Goal: Information Seeking & Learning: Check status

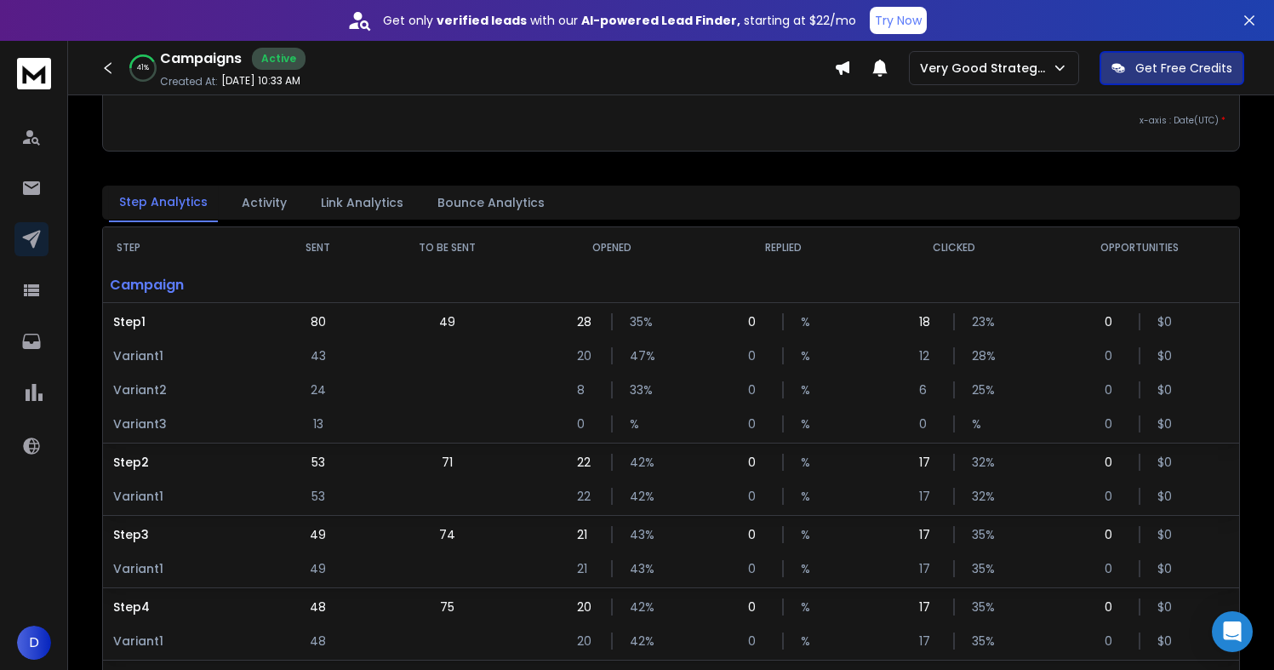
scroll to position [712, 0]
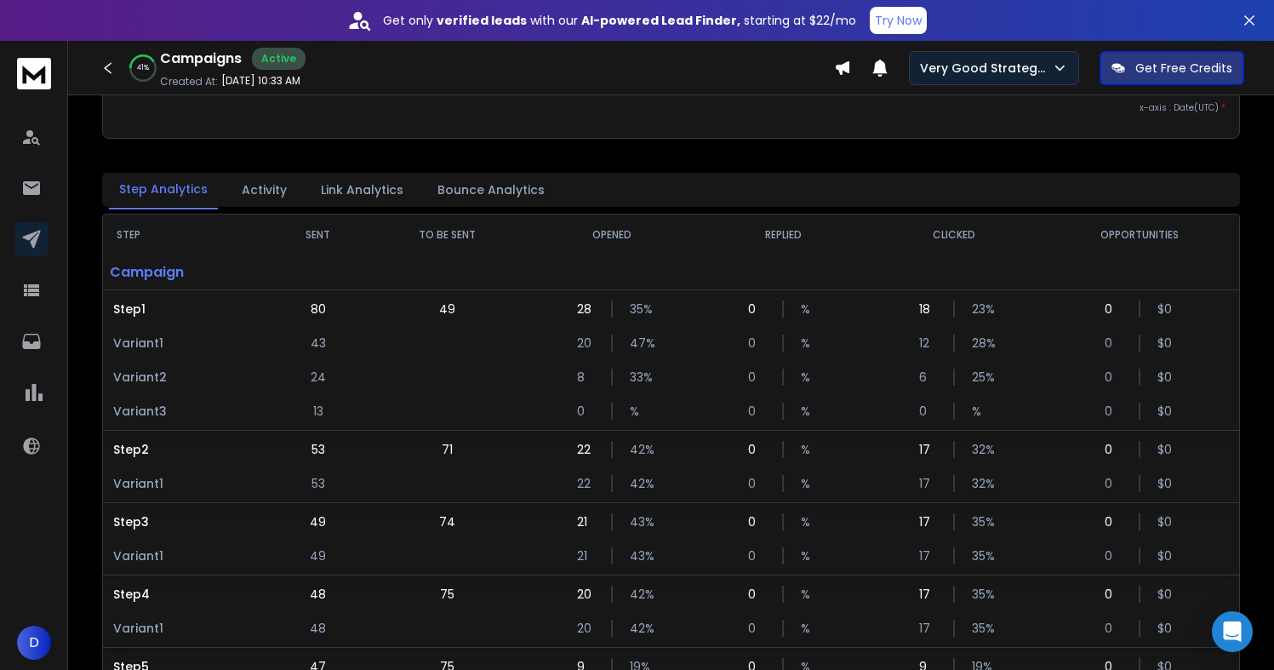
click at [967, 60] on p "Very Good Strategies" at bounding box center [986, 68] width 132 height 17
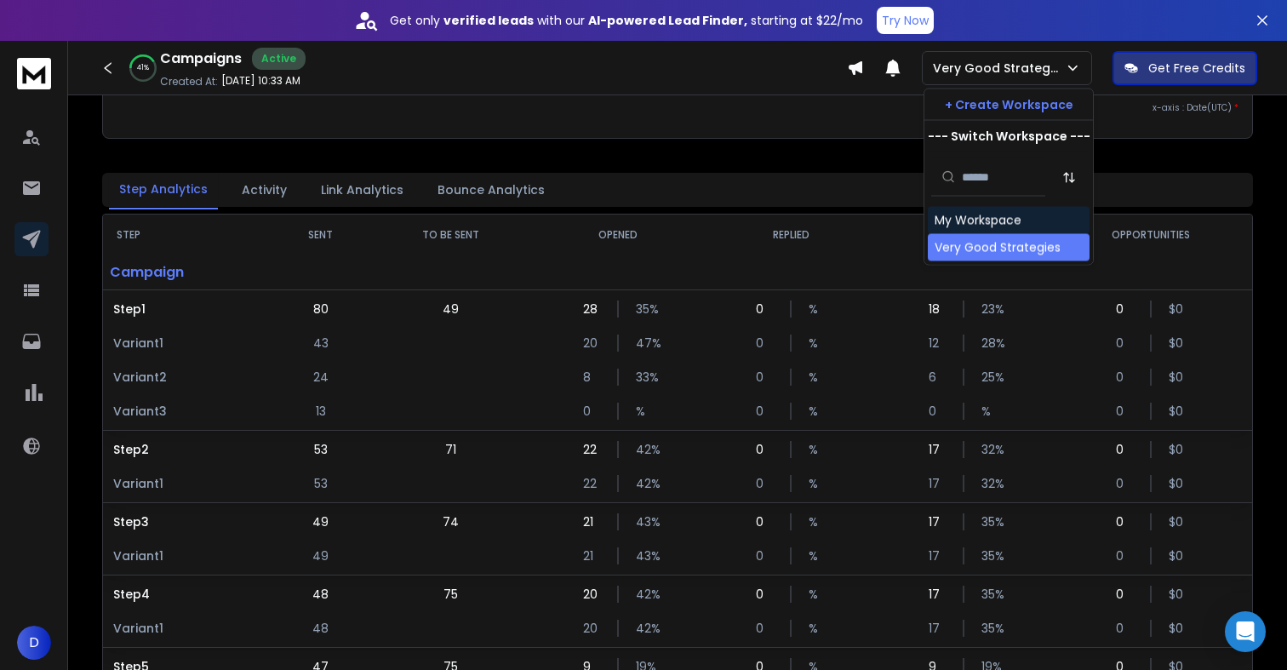
click at [1174, 145] on div "Leads Contacted 80 Open Rate 36.25 % 29 Total Click Rate 27.50 % 22 Total Reply…" at bounding box center [677, 146] width 1151 height 1162
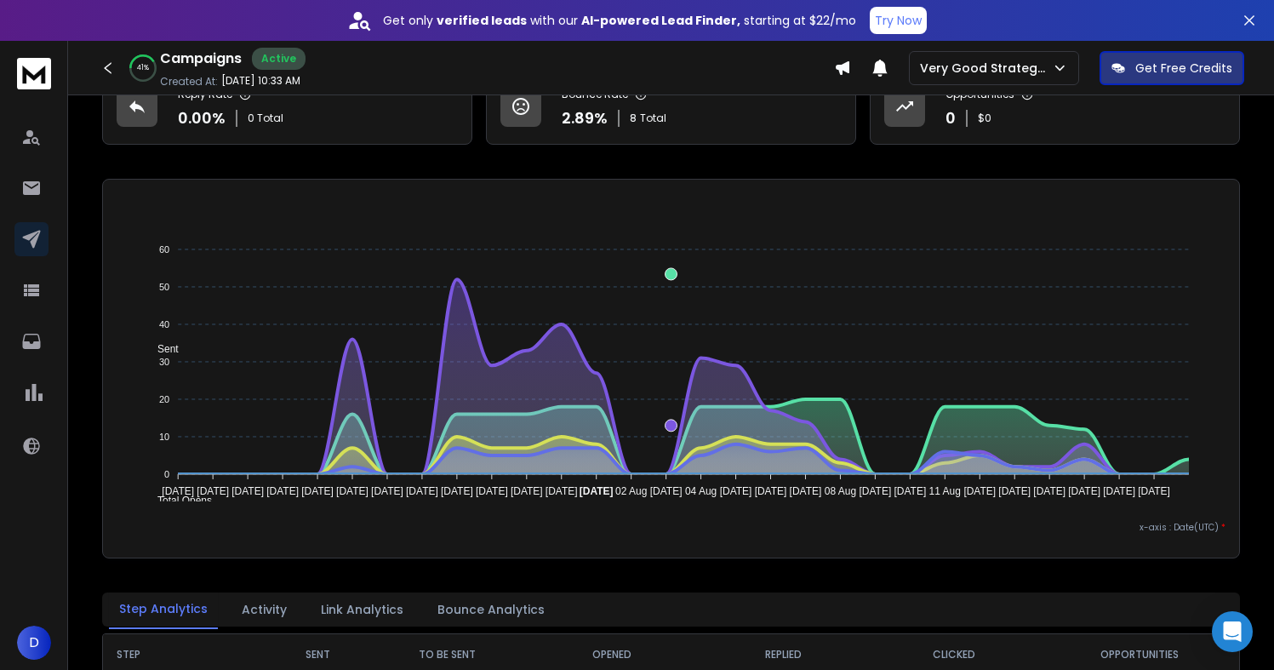
scroll to position [0, 0]
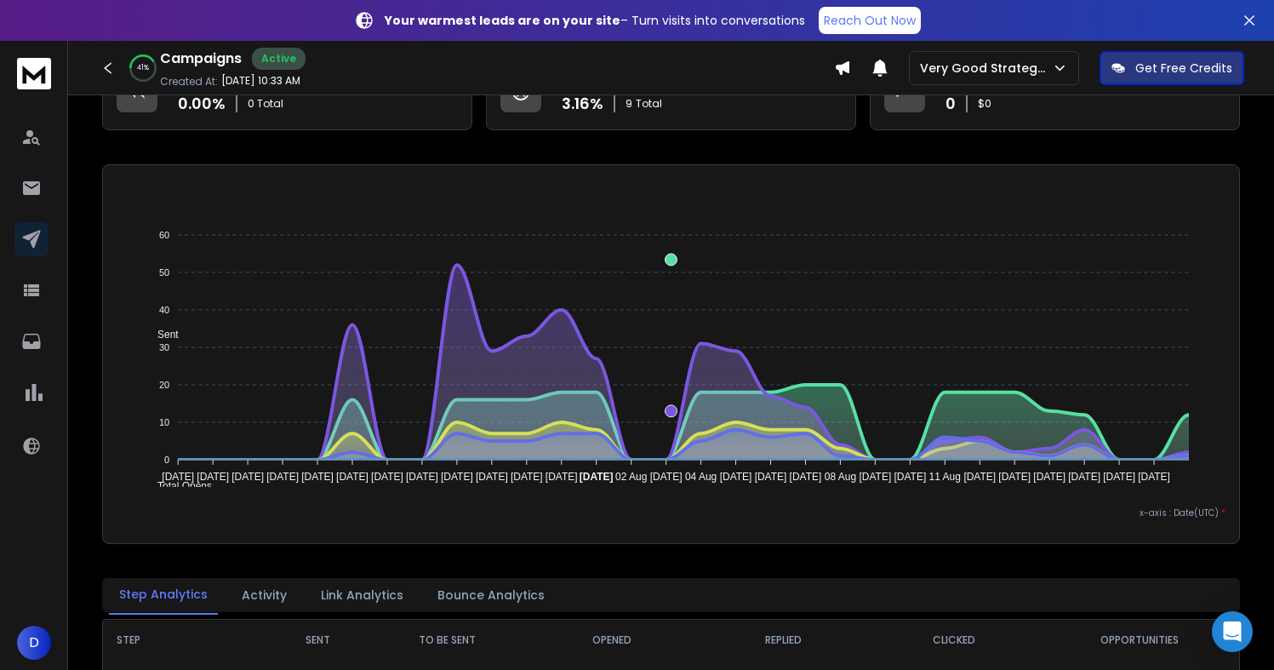
scroll to position [309, 0]
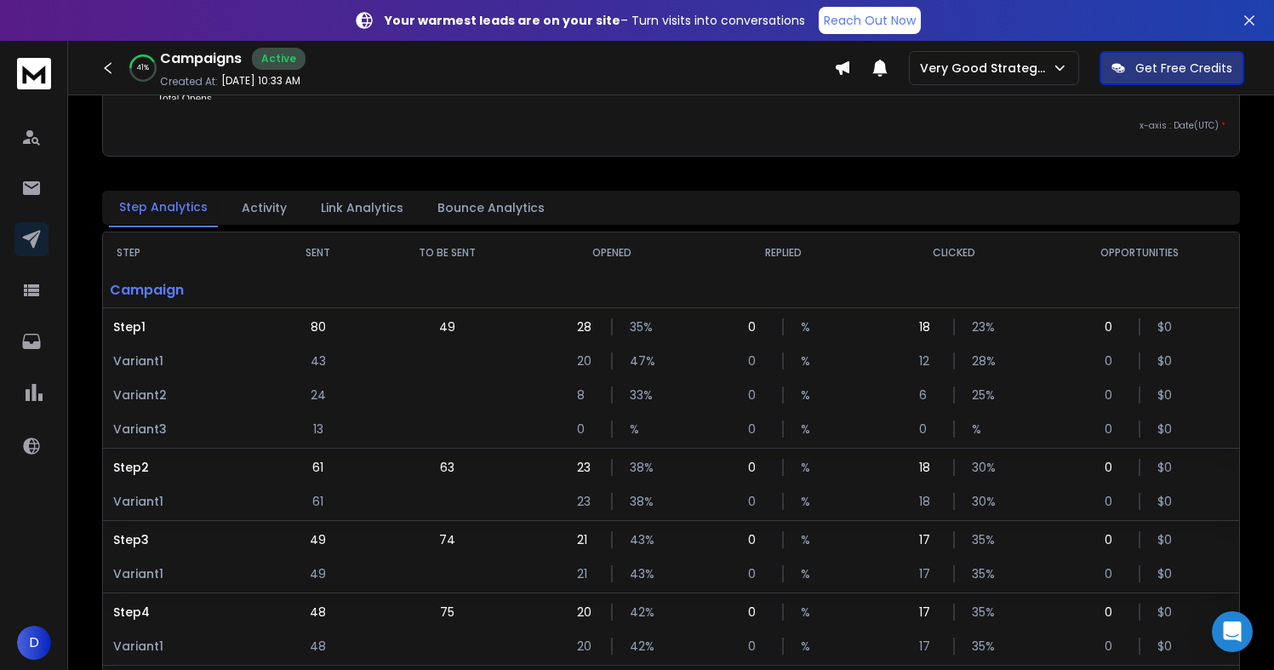
click at [354, 214] on button "Link Analytics" at bounding box center [362, 207] width 103 height 37
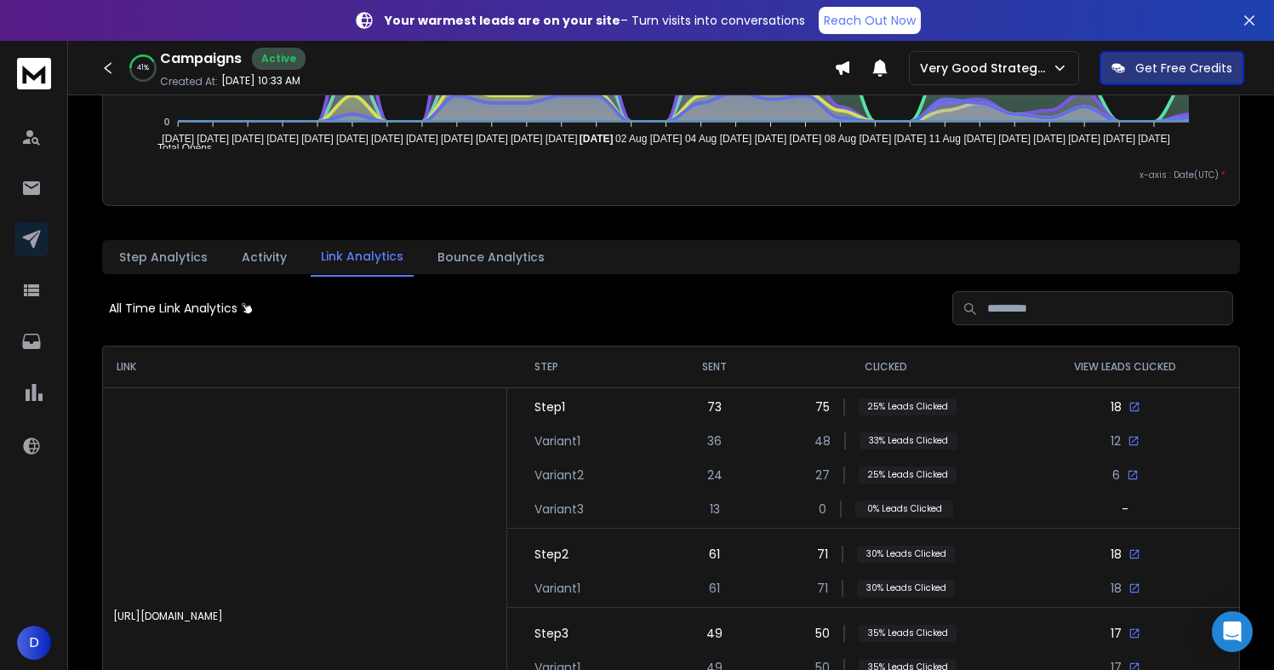
scroll to position [644, 0]
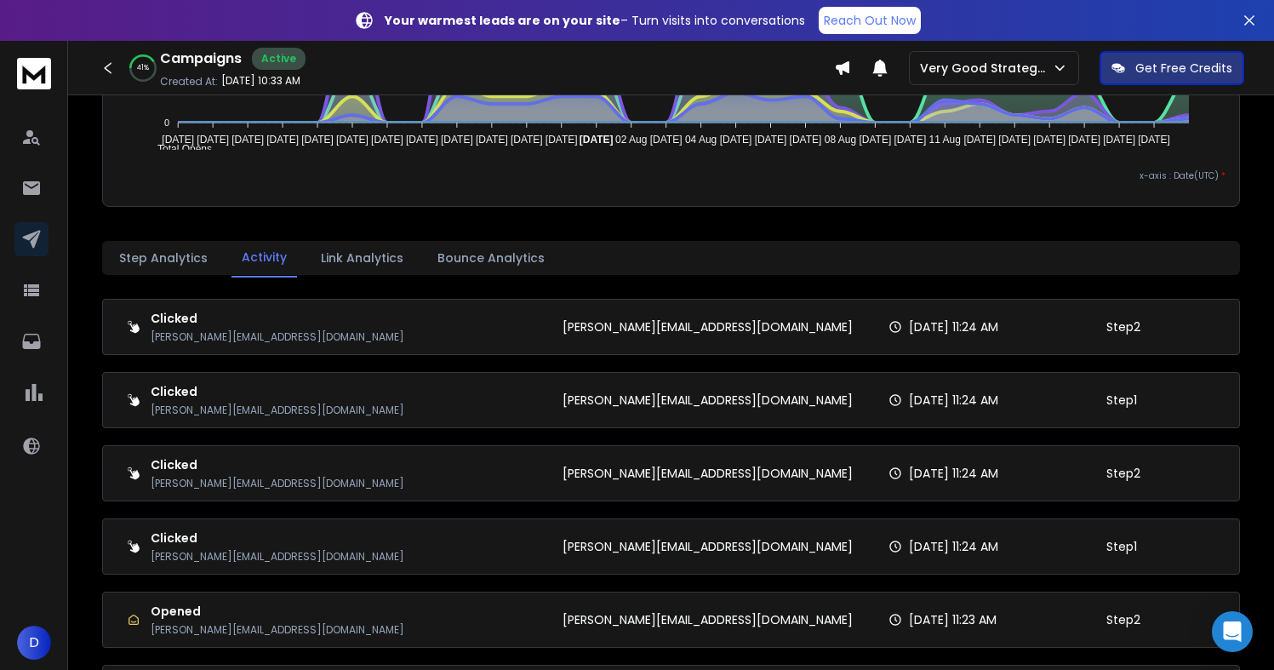
click at [243, 255] on button "Activity" at bounding box center [265, 257] width 66 height 39
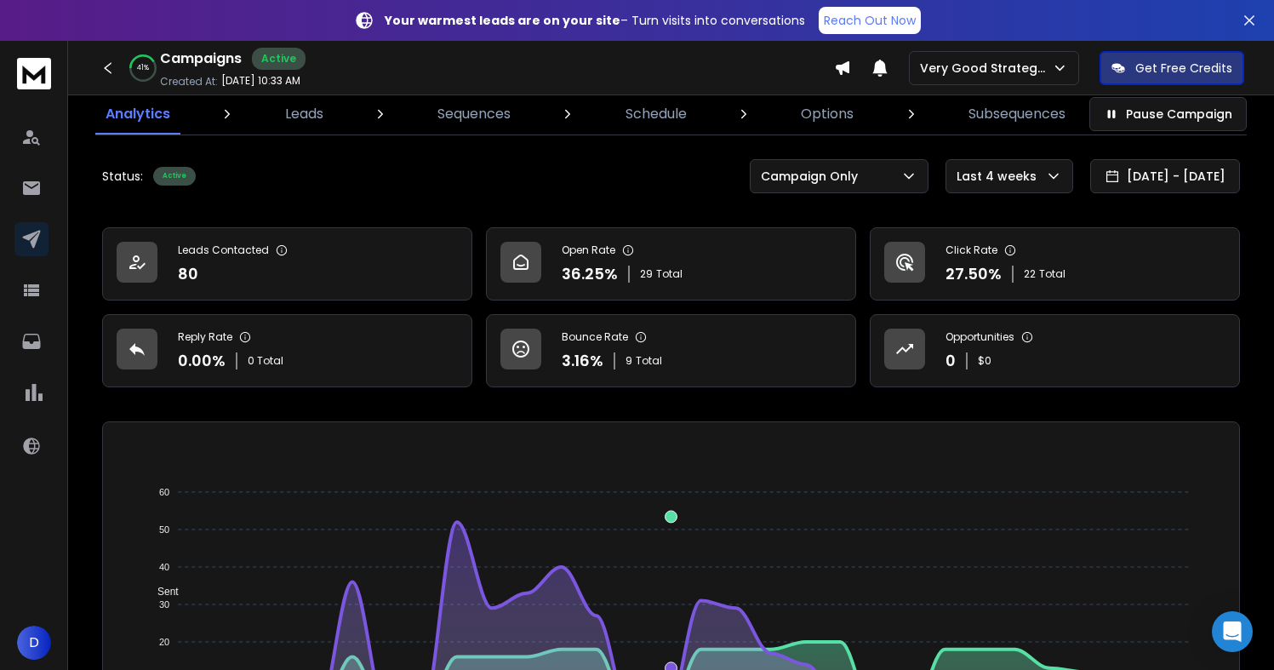
scroll to position [0, 0]
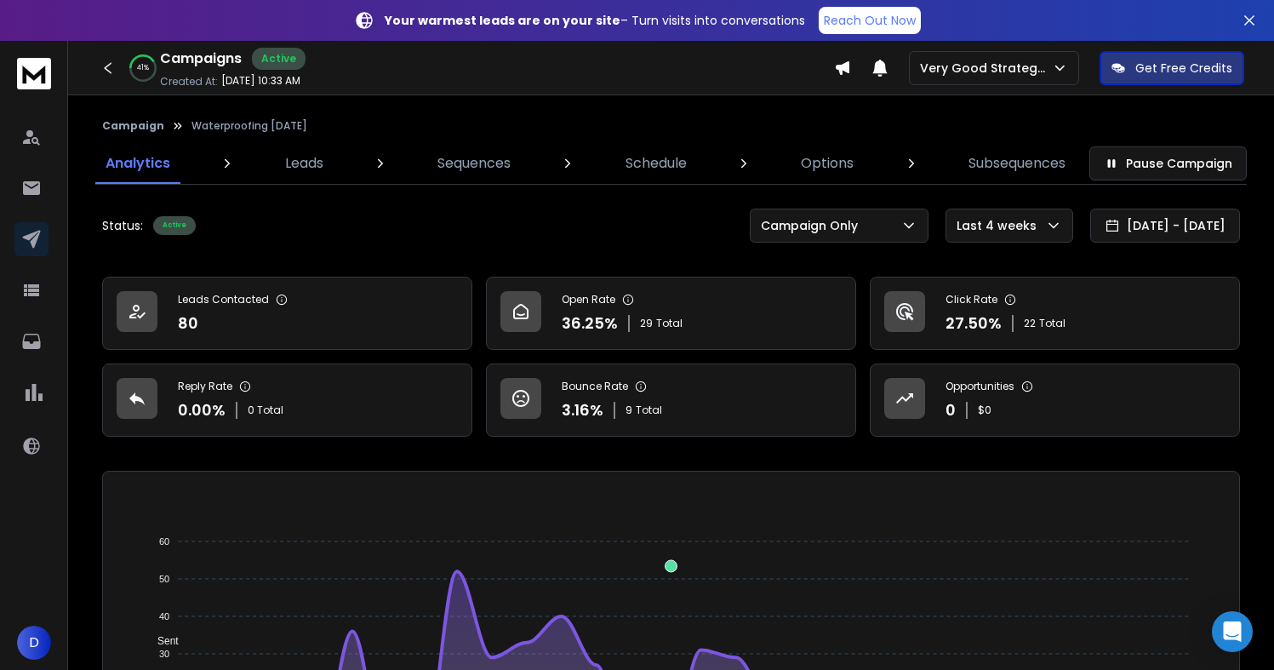
click at [552, 400] on link "Bounce Rate 3.16 % 9 Total" at bounding box center [671, 400] width 370 height 73
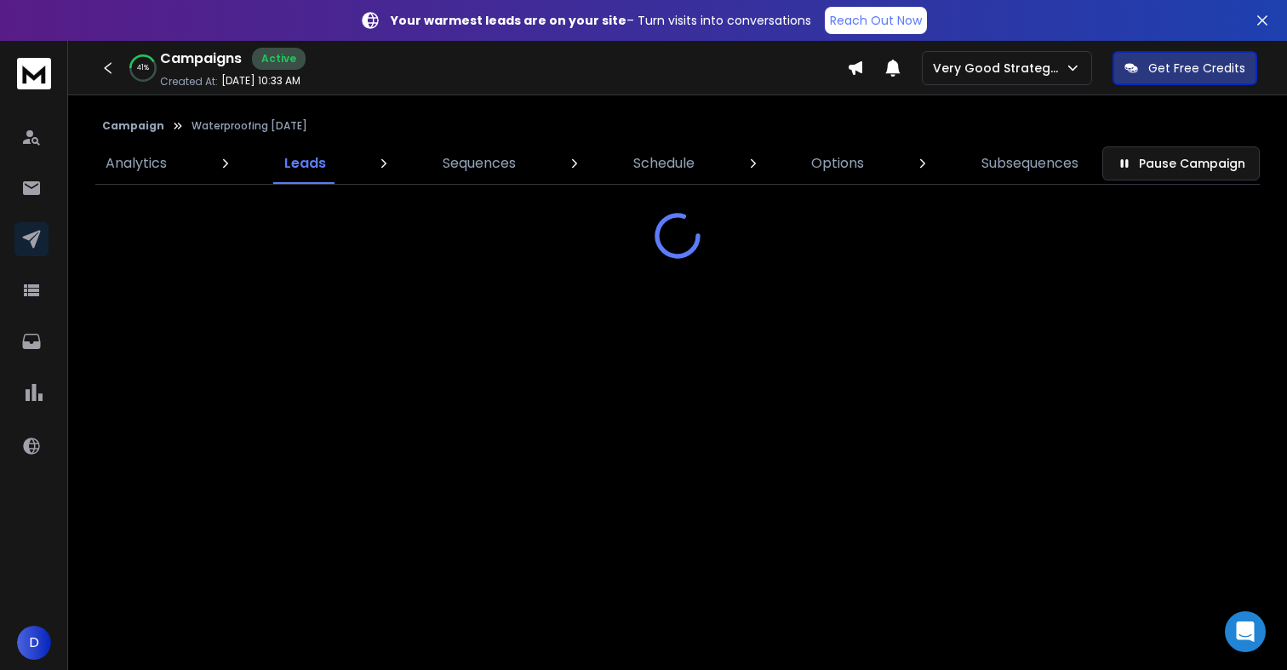
drag, startPoint x: 252, startPoint y: 70, endPoint x: 243, endPoint y: 72, distance: 8.9
drag, startPoint x: 106, startPoint y: 69, endPoint x: 118, endPoint y: 72, distance: 13.0
click at [106, 69] on icon at bounding box center [107, 67] width 15 height 15
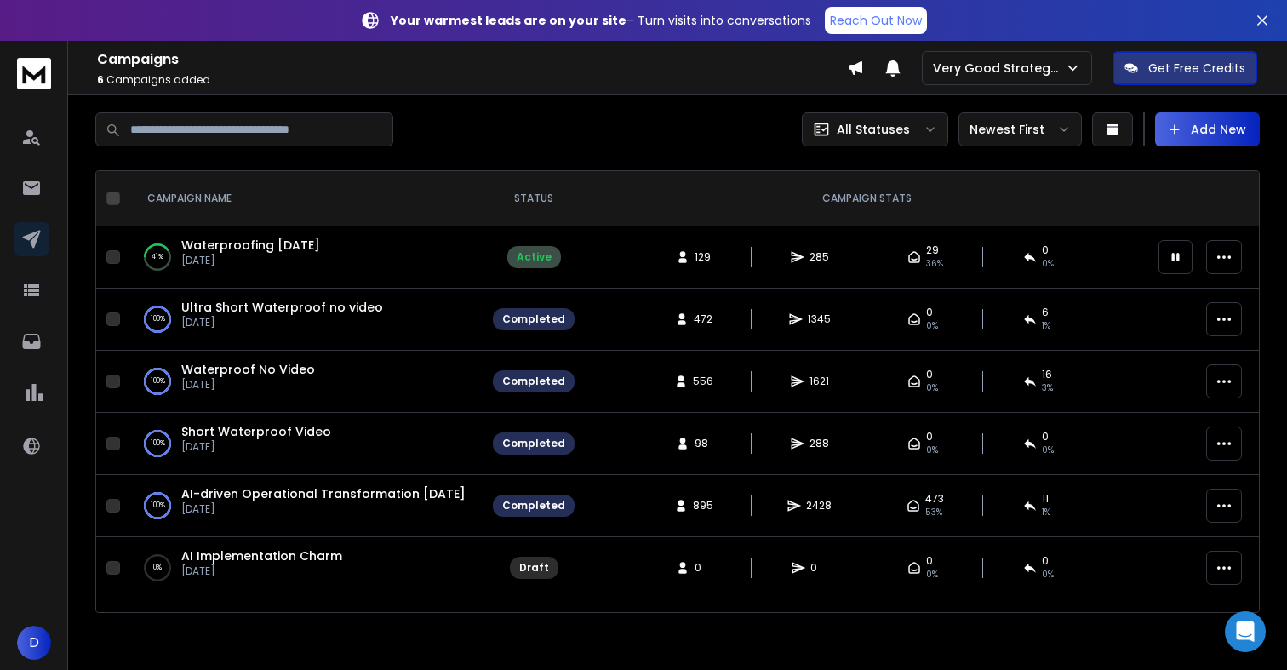
click at [276, 237] on span "Waterproofing [DATE]" at bounding box center [250, 245] width 139 height 17
